Goal: Information Seeking & Learning: Learn about a topic

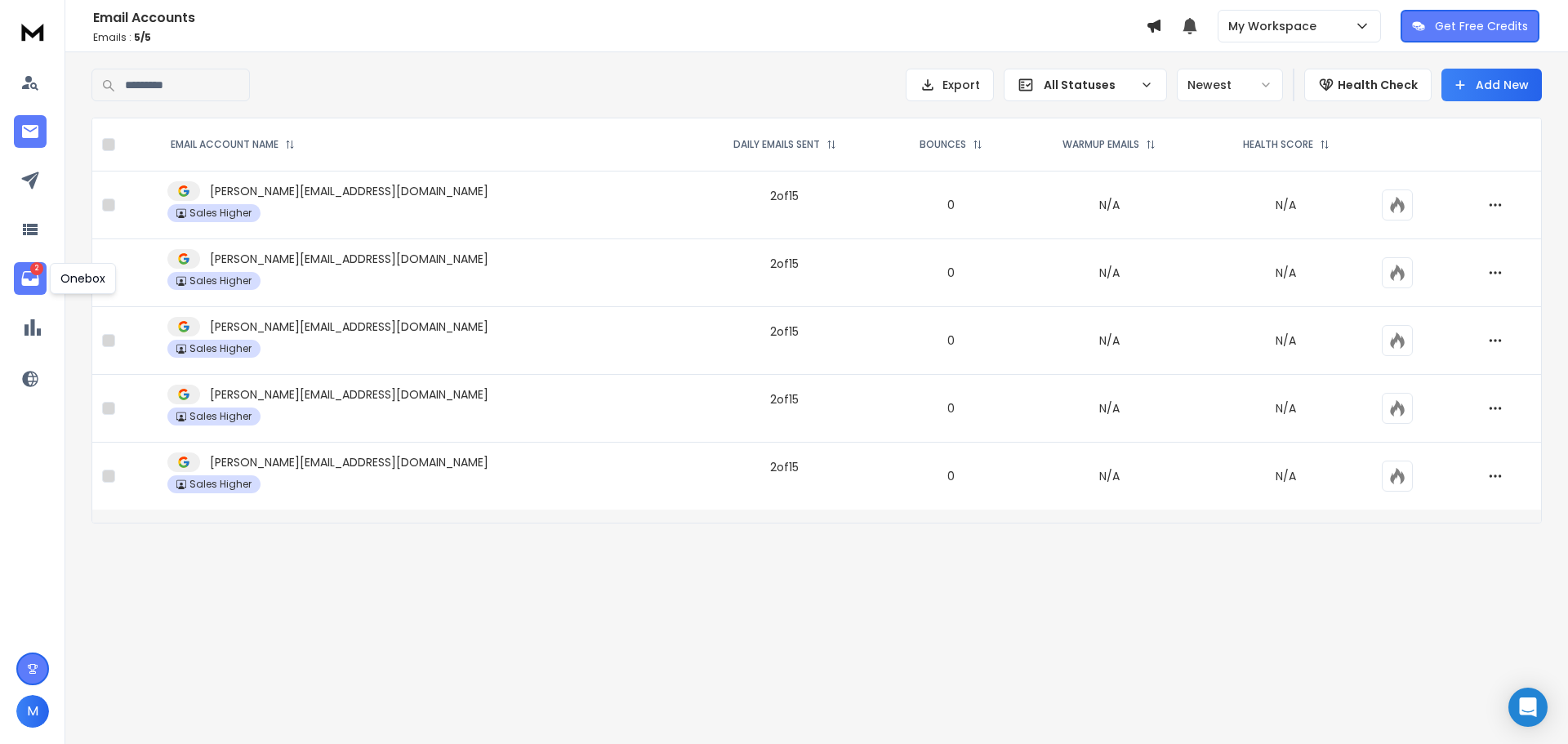
click at [37, 284] on icon at bounding box center [30, 278] width 17 height 14
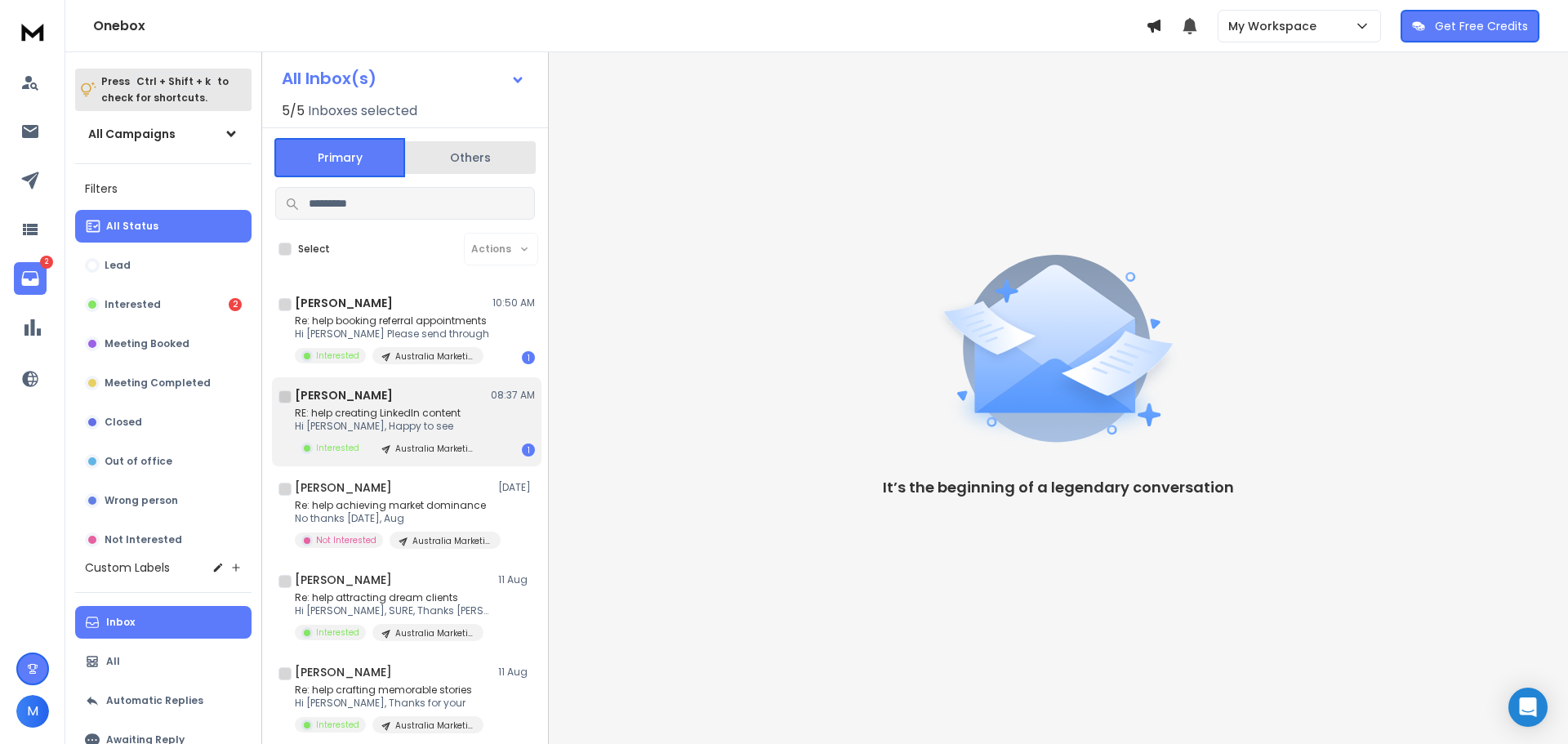
click at [387, 417] on p "RE: help creating LinkedIn content" at bounding box center [389, 412] width 188 height 13
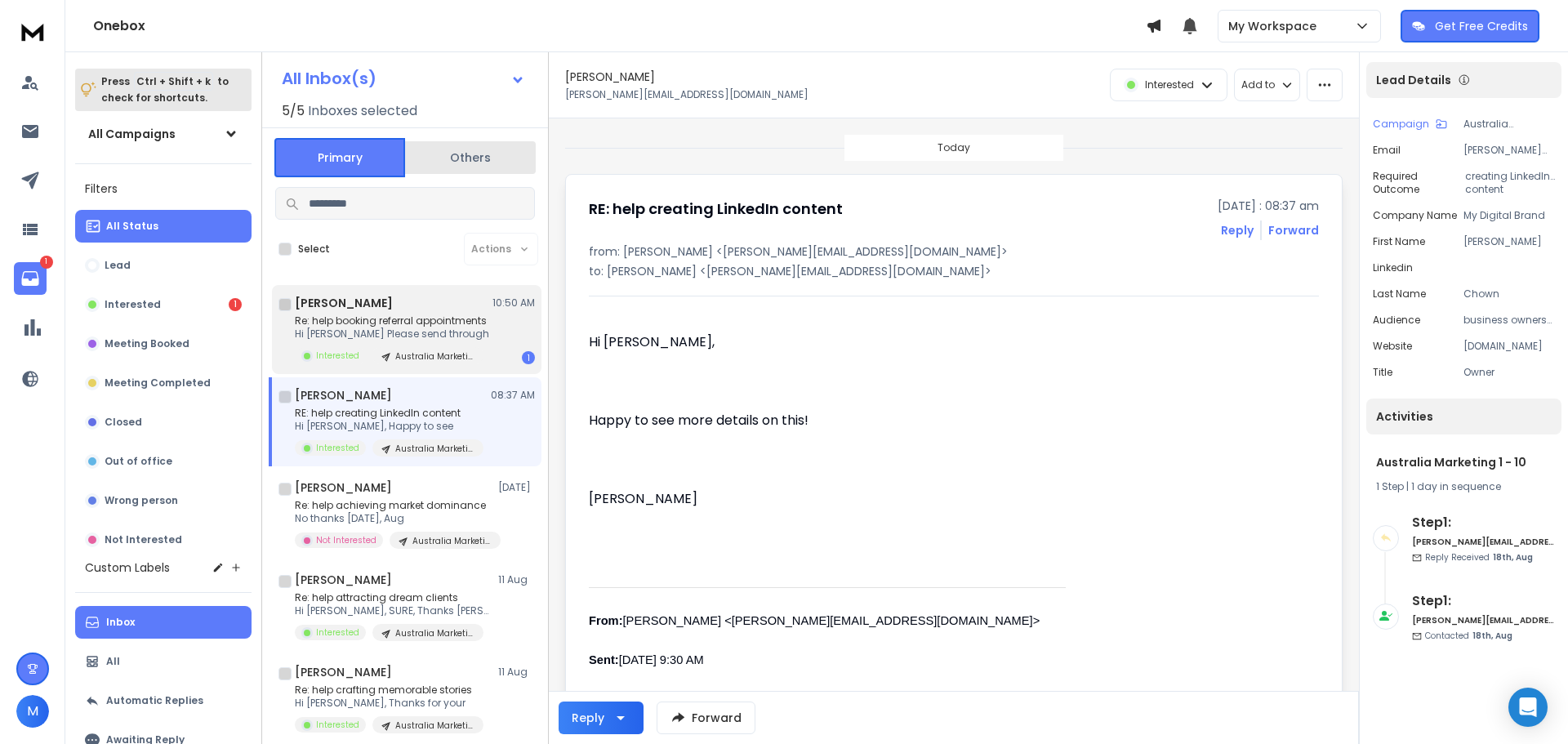
click at [399, 306] on div "Azelle Evans 10:50 AM" at bounding box center [415, 303] width 240 height 16
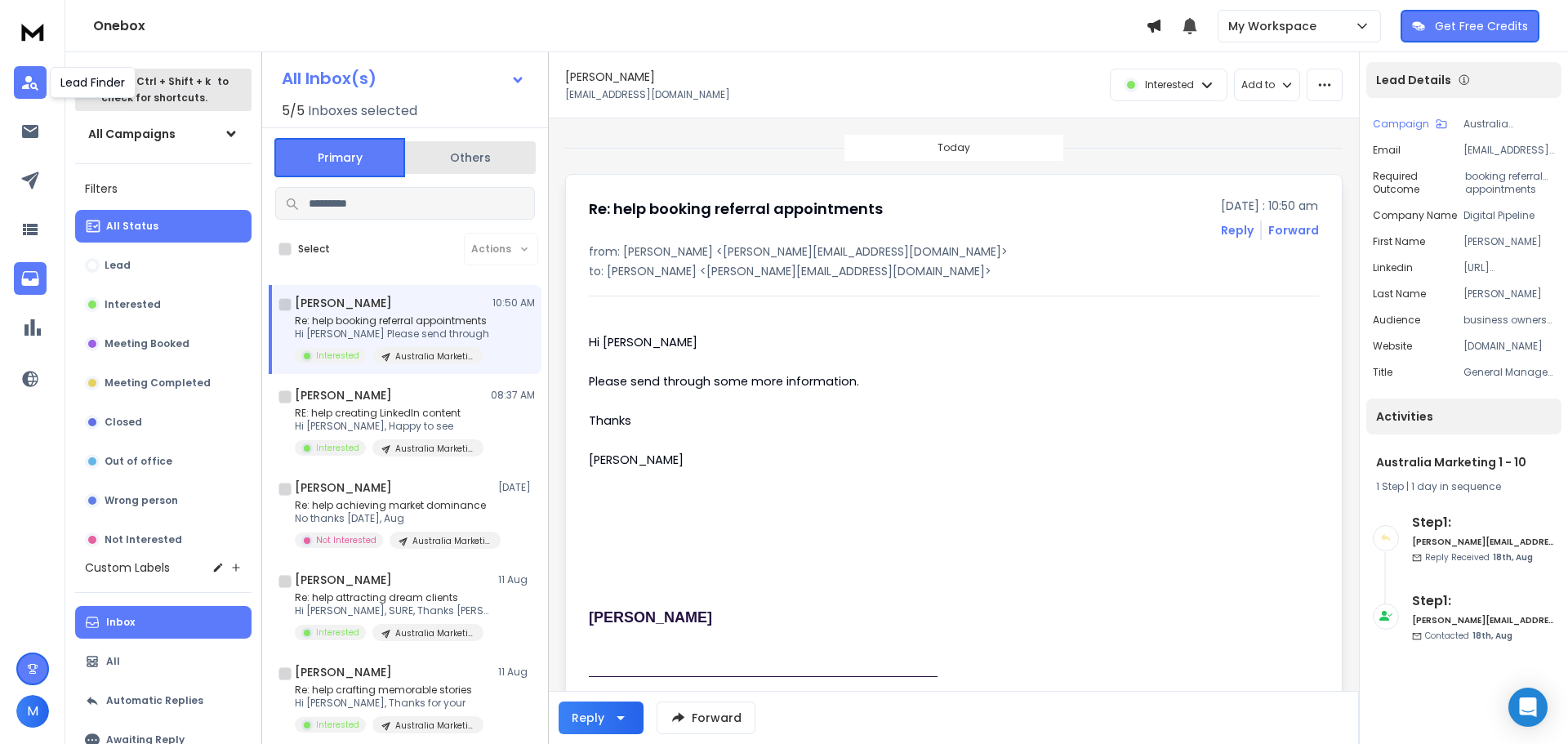
click at [32, 89] on icon at bounding box center [30, 82] width 20 height 20
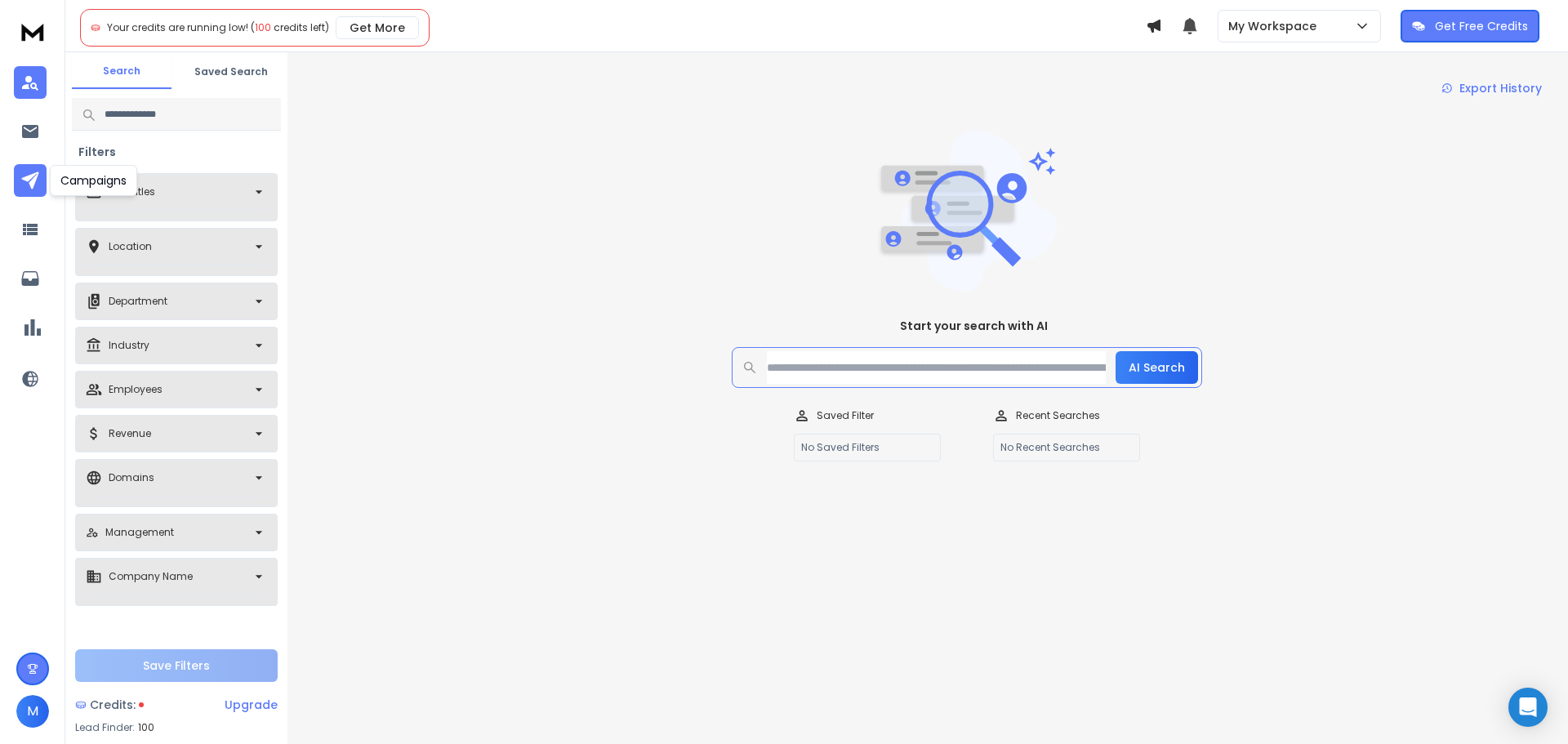
click at [31, 182] on icon at bounding box center [30, 180] width 17 height 17
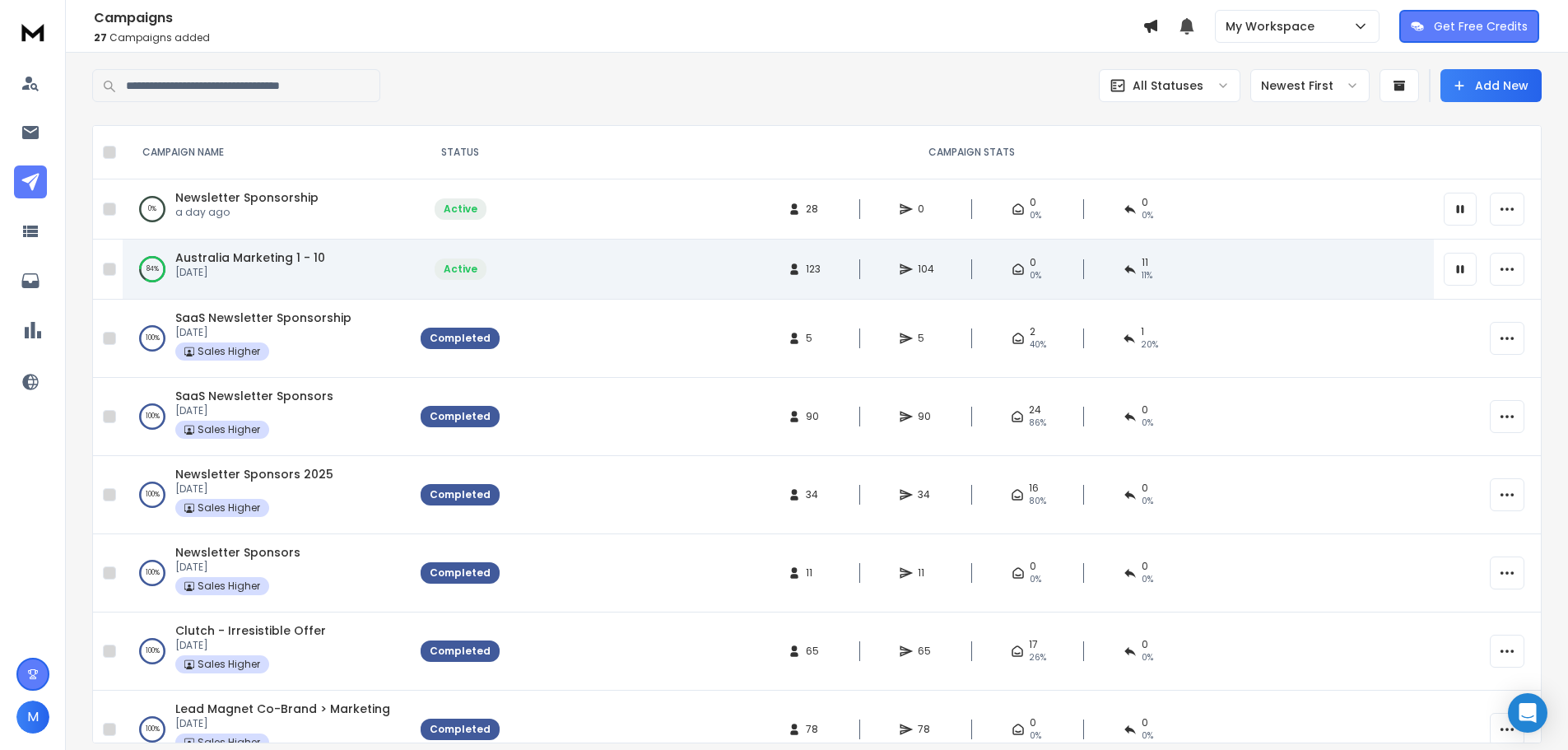
click at [277, 259] on span "Australia Marketing 1 - 10" at bounding box center [250, 257] width 149 height 16
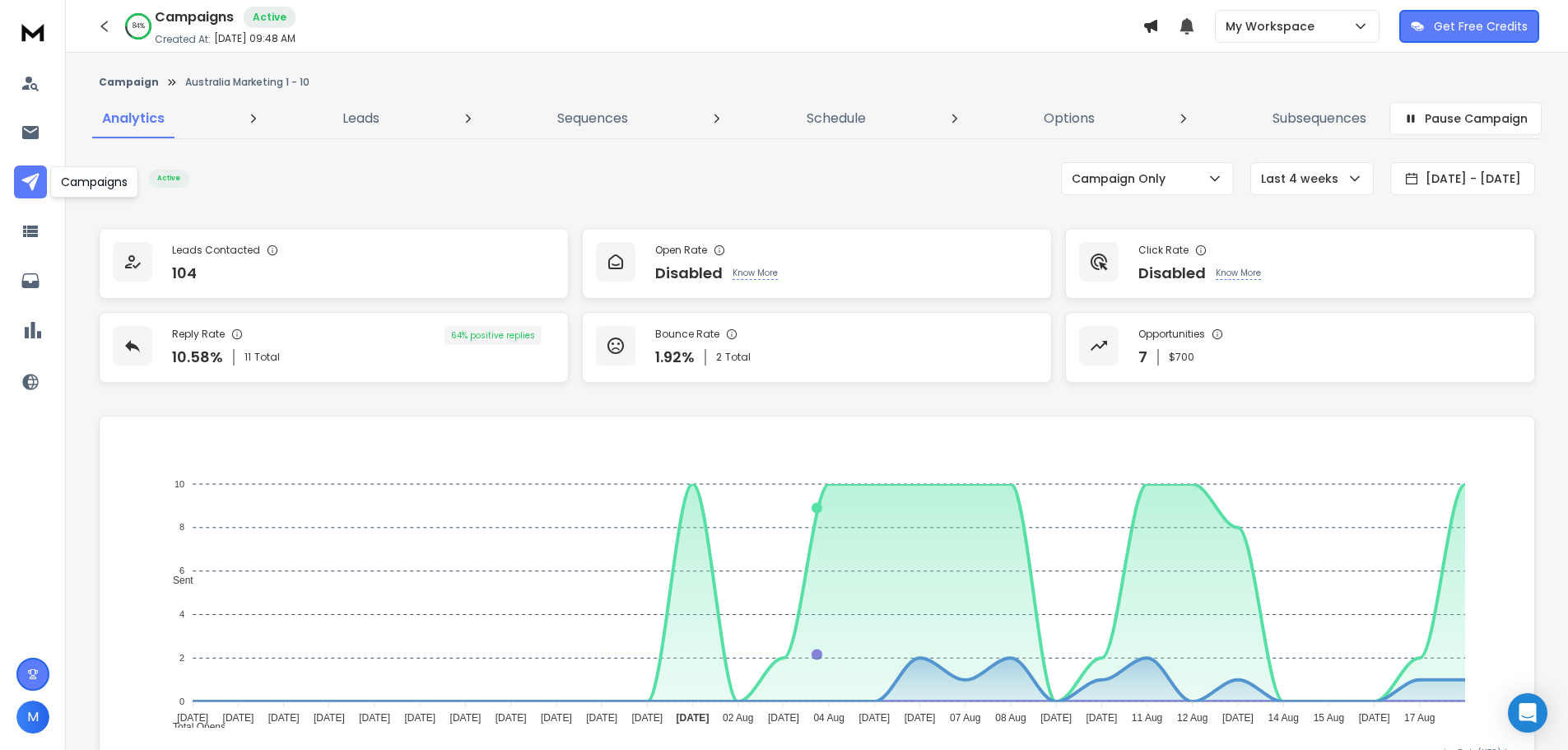
click at [39, 180] on icon at bounding box center [30, 181] width 20 height 20
